Goal: Task Accomplishment & Management: Use online tool/utility

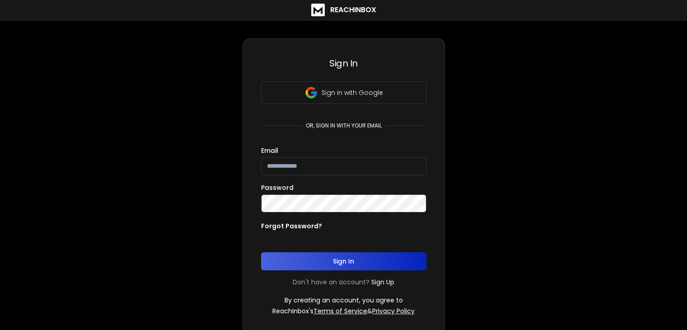
click at [370, 77] on div "Sign In" at bounding box center [343, 68] width 165 height 22
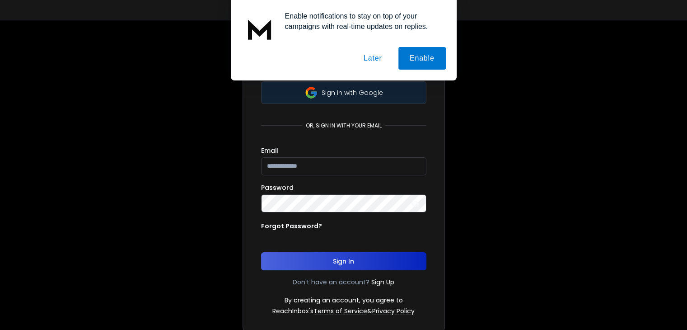
click at [368, 93] on p "Sign in with Google" at bounding box center [352, 92] width 61 height 9
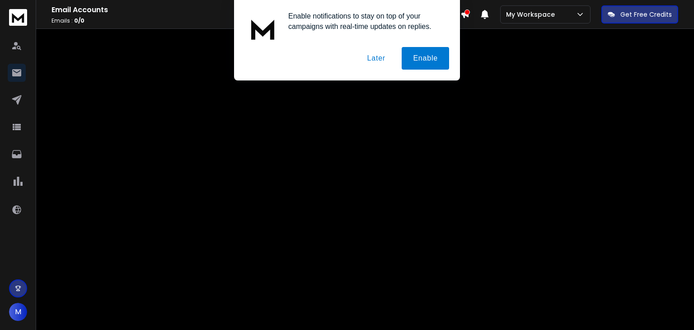
click at [374, 57] on button "Later" at bounding box center [376, 58] width 41 height 23
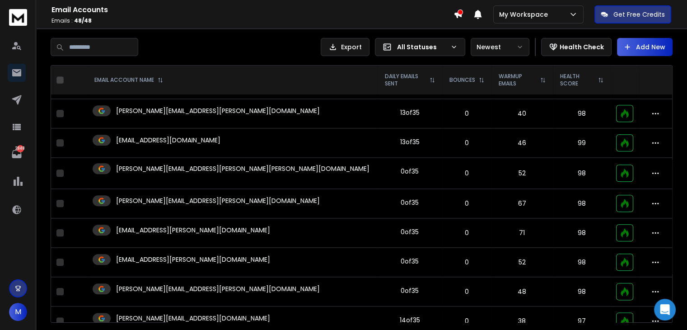
scroll to position [1185, 0]
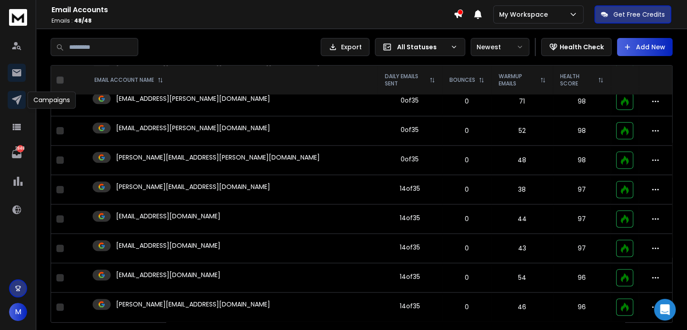
click at [16, 98] on icon at bounding box center [16, 99] width 9 height 9
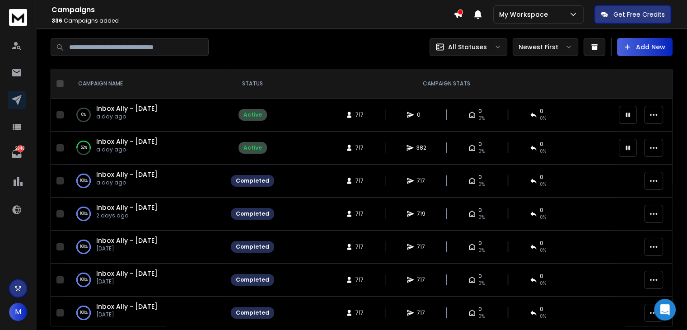
drag, startPoint x: 258, startPoint y: 62, endPoint x: 221, endPoint y: 10, distance: 63.4
click at [221, 10] on h1 "Campaigns" at bounding box center [253, 10] width 402 height 11
click at [330, 39] on div at bounding box center [206, 47] width 311 height 18
click at [296, 8] on h1 "Campaigns" at bounding box center [253, 10] width 402 height 11
